Goal: Task Accomplishment & Management: Manage account settings

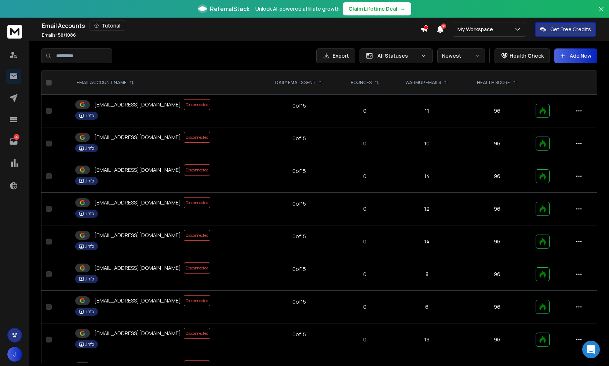
click at [31, 249] on div "Export All Statuses Newest Health Check Add New EMAIL ACCOUNT NAME DAILY EMAILS…" at bounding box center [318, 205] width 579 height 329
drag, startPoint x: 15, startPoint y: 259, endPoint x: 49, endPoint y: 216, distance: 54.6
click at [15, 259] on div "137 J" at bounding box center [14, 193] width 29 height 351
click at [404, 59] on p "All Statuses" at bounding box center [397, 55] width 40 height 7
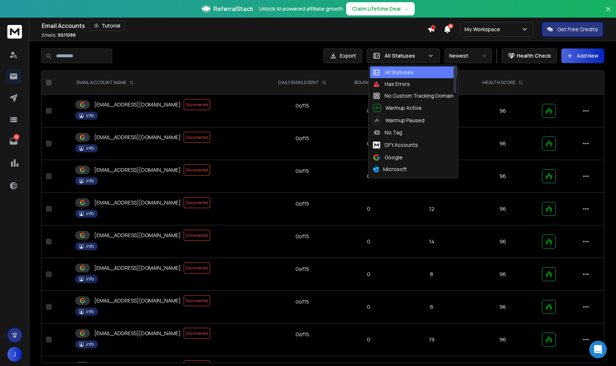
click at [400, 72] on div "All Statuses" at bounding box center [393, 72] width 41 height 7
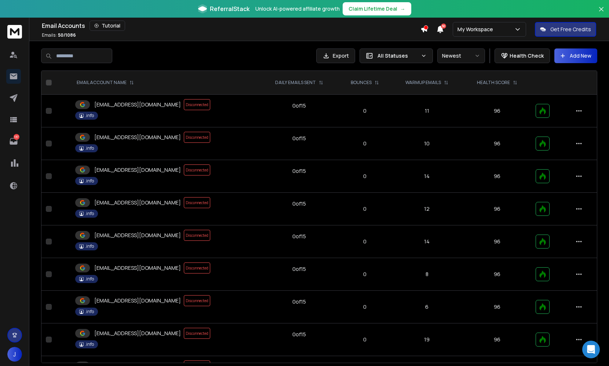
click at [410, 58] on p "All Statuses" at bounding box center [397, 55] width 40 height 7
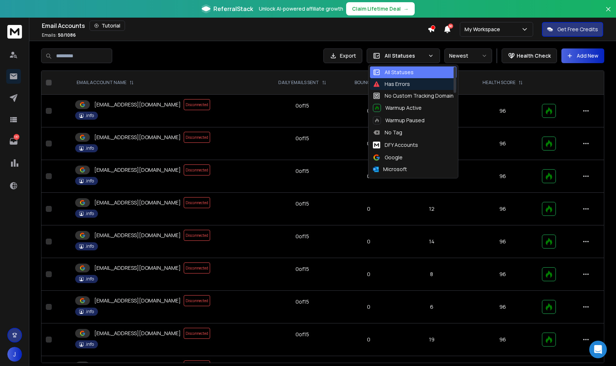
click at [392, 84] on div "Has Errors" at bounding box center [391, 83] width 37 height 7
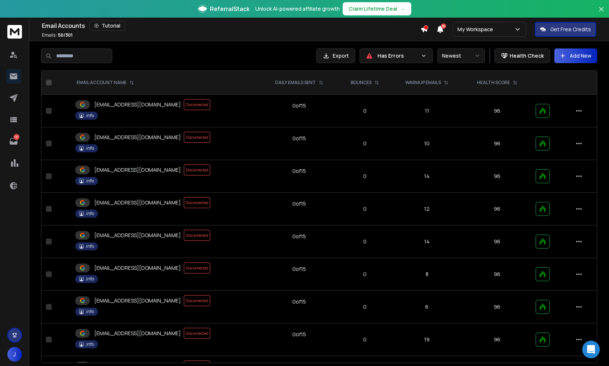
drag, startPoint x: 205, startPoint y: 41, endPoint x: 280, endPoint y: 6, distance: 83.8
click at [206, 41] on div "Export Has Errors Newest Health Check Add New EMAIL ACCOUNT NAME DAILY EMAILS S…" at bounding box center [318, 205] width 579 height 329
click at [50, 117] on label "Select all 301" at bounding box center [59, 118] width 27 height 6
click at [38, 120] on button "Select this Page" at bounding box center [40, 118] width 6 height 6
click at [43, 119] on div "Select all 301" at bounding box center [58, 118] width 43 height 6
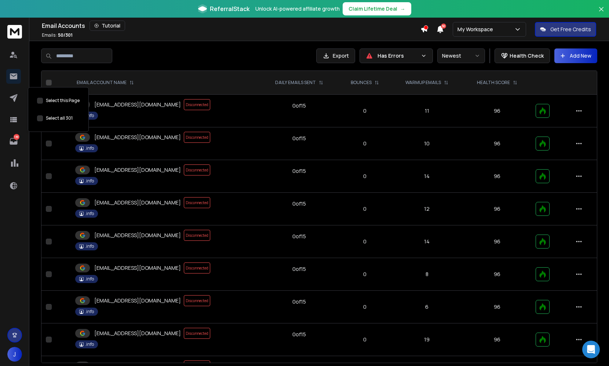
click at [40, 116] on button "Select this Page" at bounding box center [40, 118] width 6 height 6
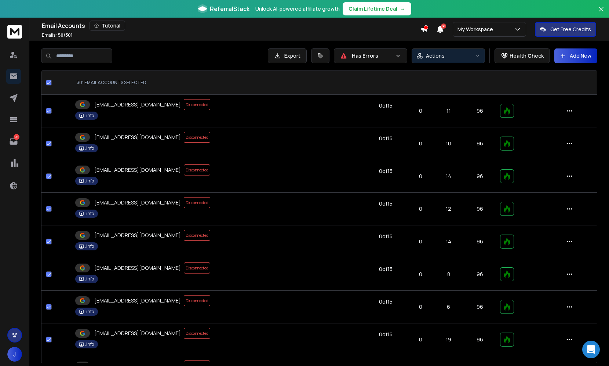
click at [431, 55] on p "Actions" at bounding box center [435, 55] width 19 height 7
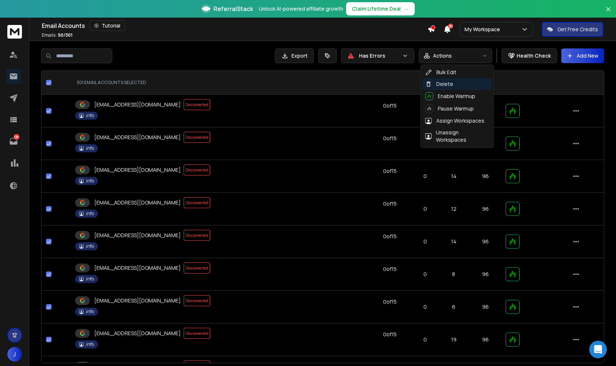
click at [442, 85] on div "Delete" at bounding box center [439, 83] width 28 height 7
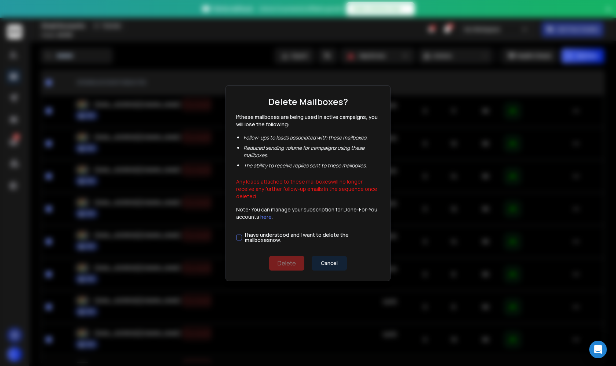
click at [241, 239] on div "Delete Mailboxes? If these mailboxes are being used in active campaigns, you wi…" at bounding box center [308, 183] width 144 height 175
click at [242, 234] on div "I have understood and I want to delete the mailbox es now." at bounding box center [308, 234] width 144 height 16
click at [242, 235] on button "I have understood and I want to delete the mailbox es now." at bounding box center [239, 237] width 6 height 6
click at [289, 257] on button "Delete" at bounding box center [286, 263] width 35 height 15
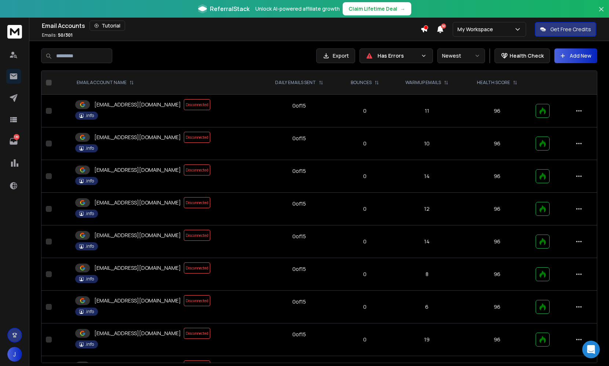
drag, startPoint x: 389, startPoint y: 52, endPoint x: 389, endPoint y: 56, distance: 4.5
click at [389, 52] on p "Has Errors" at bounding box center [397, 55] width 40 height 7
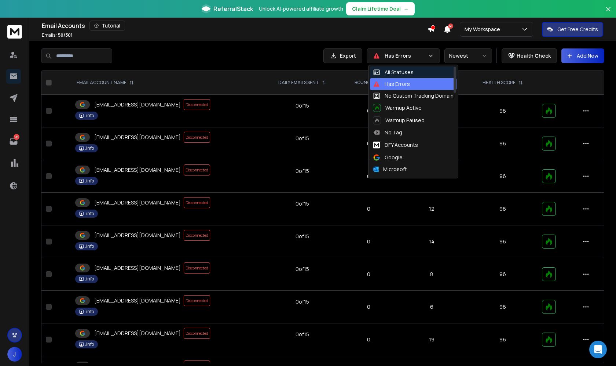
click at [402, 69] on div "All Statuses" at bounding box center [393, 72] width 41 height 7
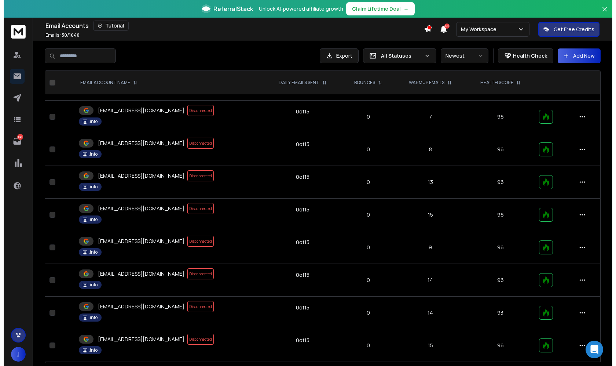
scroll to position [977, 0]
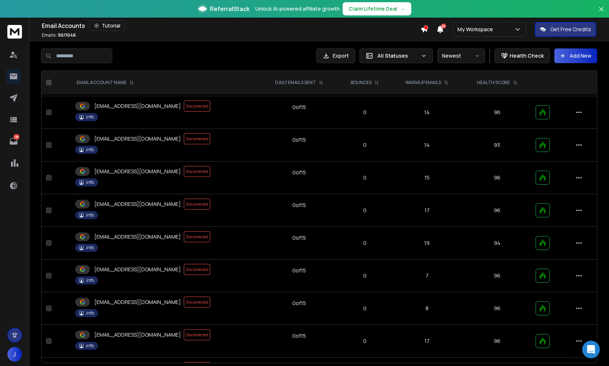
click at [400, 59] on p "All Statuses" at bounding box center [397, 55] width 40 height 7
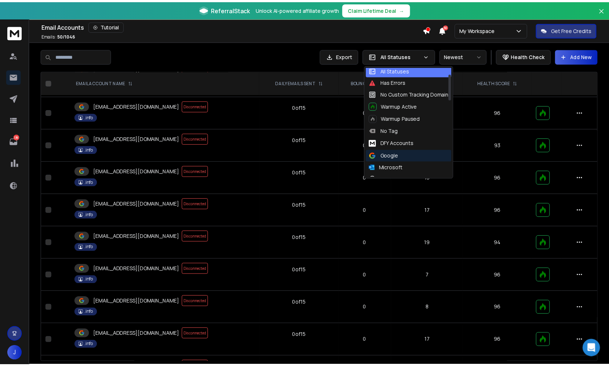
scroll to position [0, 0]
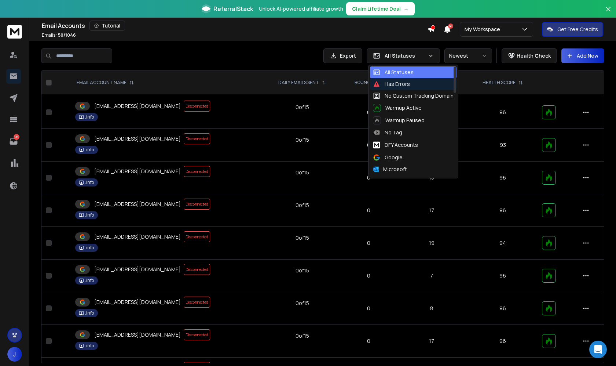
click at [398, 82] on div "Has Errors" at bounding box center [391, 83] width 37 height 7
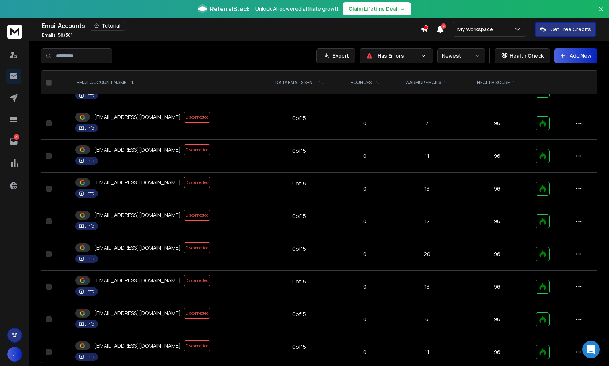
scroll to position [147, 0]
